Goal: Find contact information: Find contact information

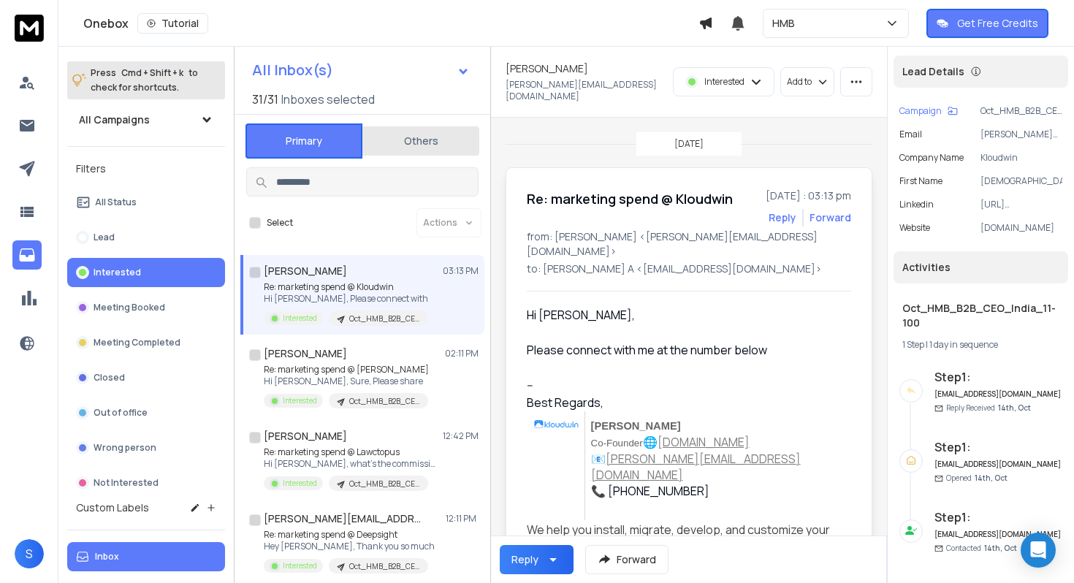
scroll to position [895, 0]
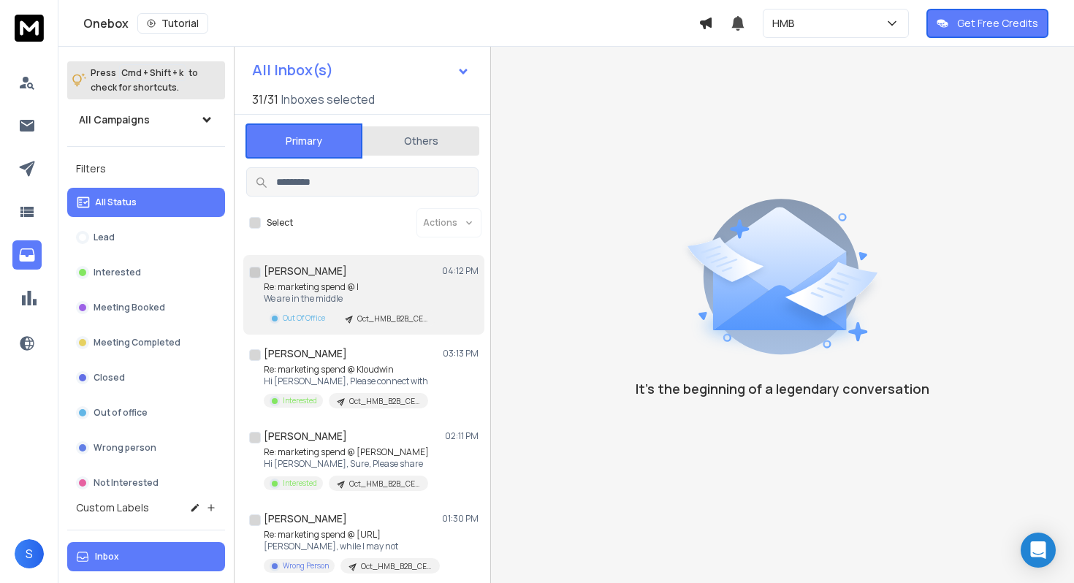
click at [323, 279] on div "[PERSON_NAME] 04:12 PM Re: marketing spend @ I We are in the middle Out Of Offi…" at bounding box center [371, 295] width 215 height 62
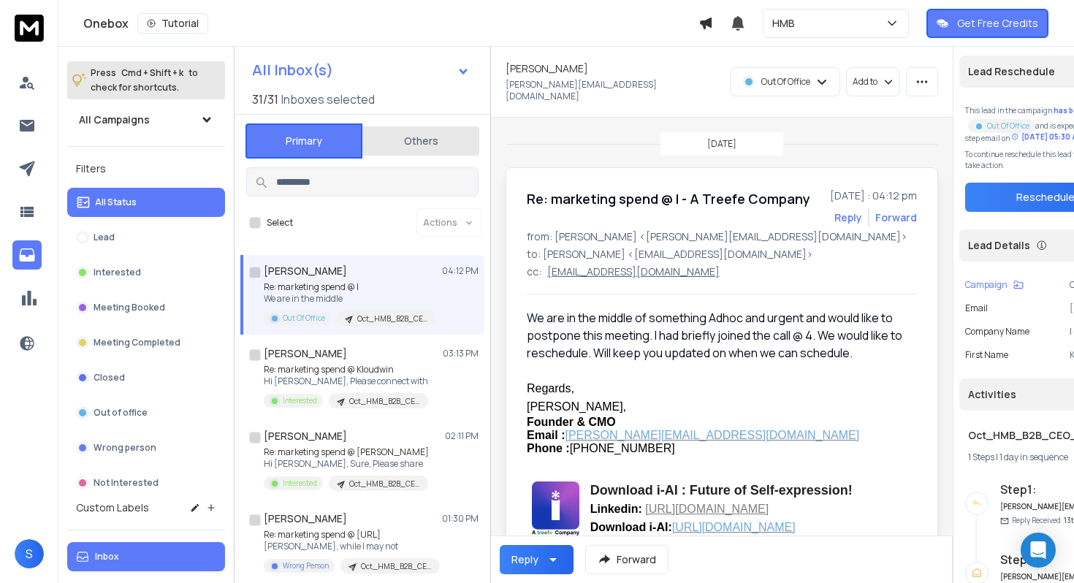
scroll to position [12, 0]
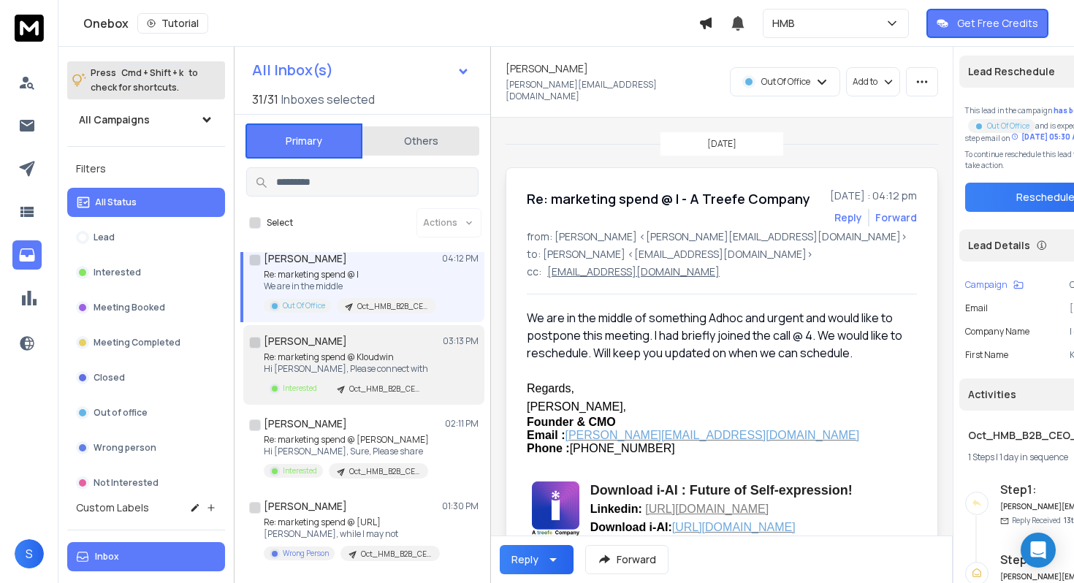
click at [315, 352] on p "Re: marketing spend @ Kloudwin" at bounding box center [346, 358] width 164 height 12
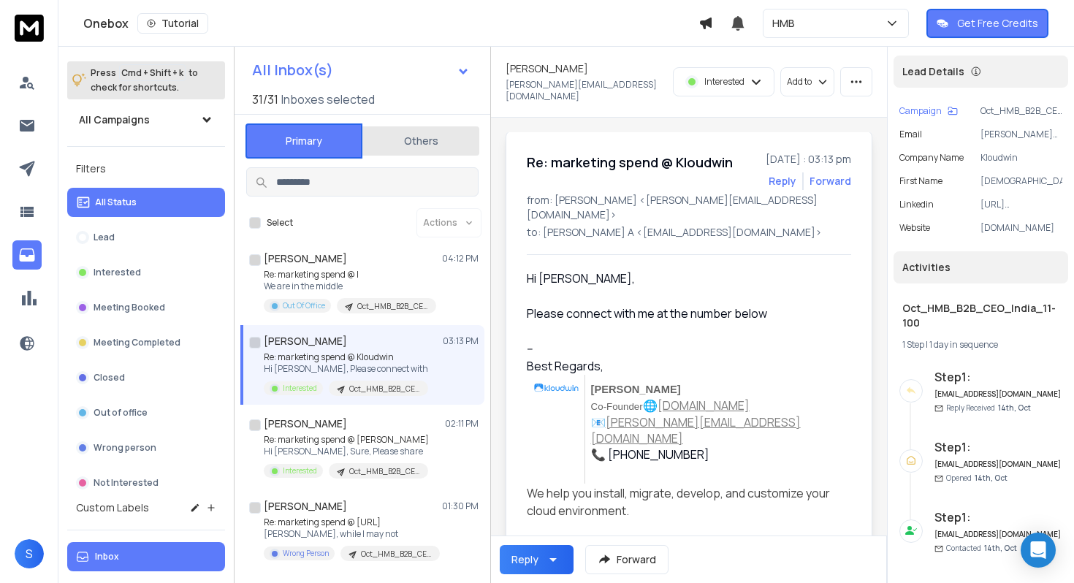
scroll to position [35, 0]
drag, startPoint x: 740, startPoint y: 189, endPoint x: 627, endPoint y: 196, distance: 112.7
click at [624, 197] on p "from: Bijesh Tharayil <bijesh@kloudwin.com>" at bounding box center [689, 208] width 324 height 29
copy p "<bijesh@kloudwin.com>"
drag, startPoint x: 694, startPoint y: 368, endPoint x: 616, endPoint y: 370, distance: 78.2
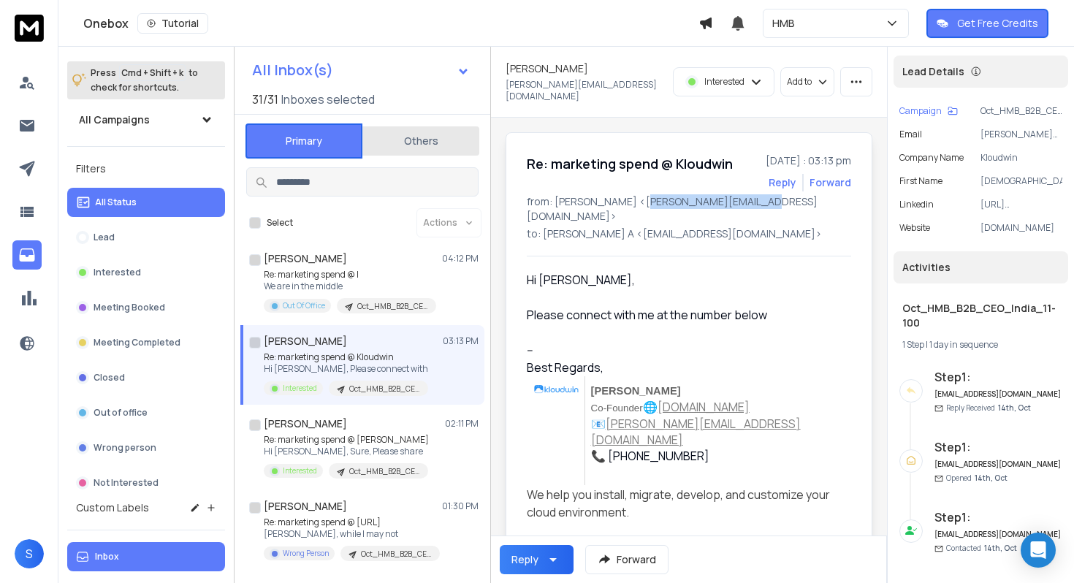
click at [616, 382] on p "Bijesh Tharayil Co-Founder 🌐 www.kloudwin.com" at bounding box center [712, 398] width 243 height 33
copy b "[PERSON_NAME]"
